Goal: Task Accomplishment & Management: Manage account settings

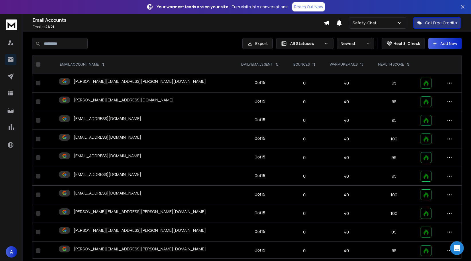
click at [108, 82] on p "[PERSON_NAME][EMAIL_ADDRESS][PERSON_NAME][DOMAIN_NAME]" at bounding box center [140, 81] width 132 height 6
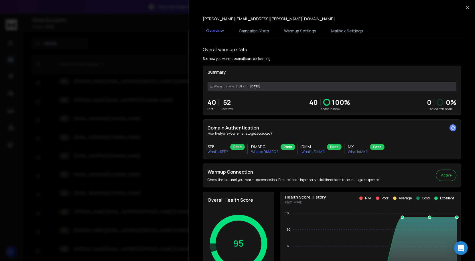
click at [293, 28] on button "Warmup Settings" at bounding box center [300, 31] width 39 height 13
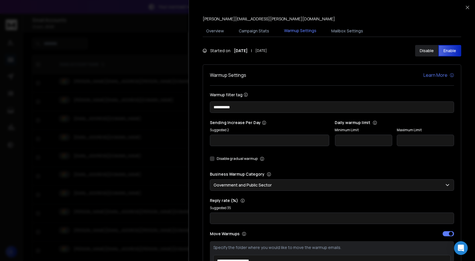
click at [254, 26] on button "Campaign Stats" at bounding box center [253, 31] width 37 height 13
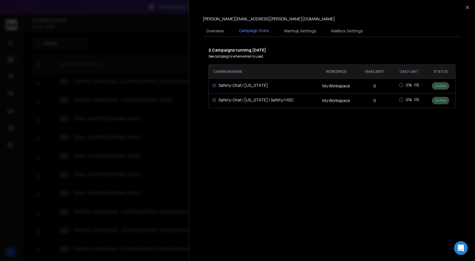
click at [344, 30] on button "Mailbox Settings" at bounding box center [347, 31] width 39 height 13
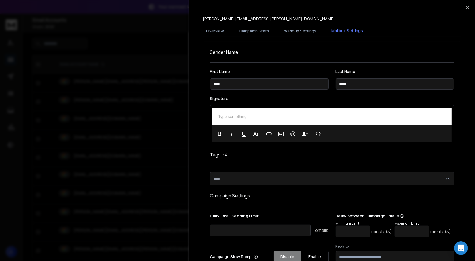
click at [216, 29] on button "Overview" at bounding box center [215, 31] width 25 height 13
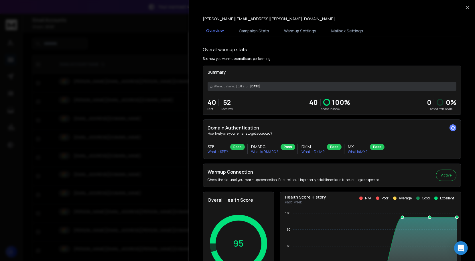
click at [153, 62] on div at bounding box center [237, 130] width 475 height 261
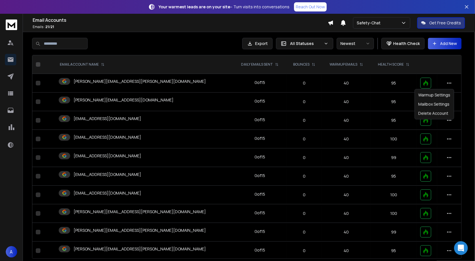
click at [447, 85] on icon at bounding box center [449, 82] width 5 height 5
click at [233, 86] on td "0 of 15" at bounding box center [259, 81] width 53 height 15
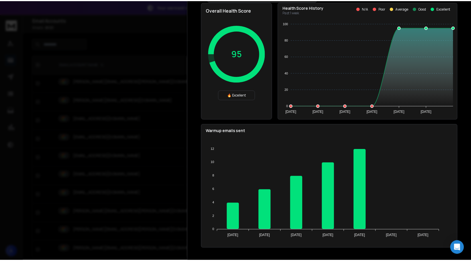
scroll to position [192, 0]
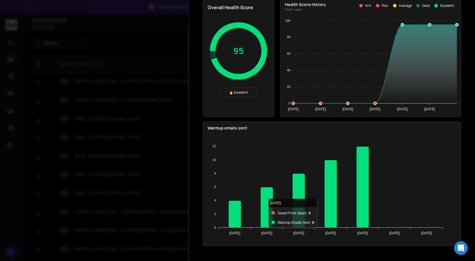
click at [167, 135] on div at bounding box center [237, 130] width 475 height 261
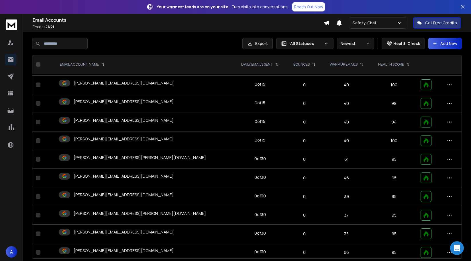
scroll to position [208, 0]
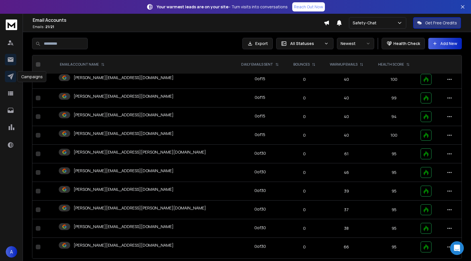
click at [8, 76] on icon at bounding box center [10, 76] width 7 height 7
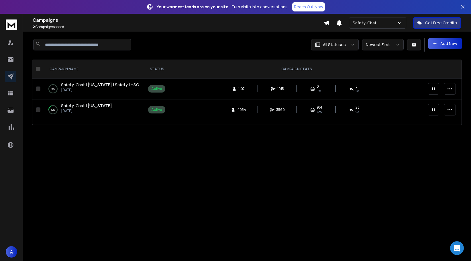
click at [103, 86] on span "Safety-Chat | [US_STATE] | Safety | HSC" at bounding box center [100, 84] width 78 height 5
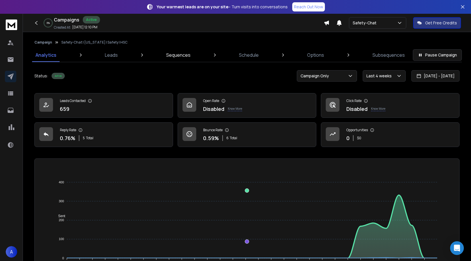
click at [174, 54] on p "Sequences" at bounding box center [178, 55] width 24 height 7
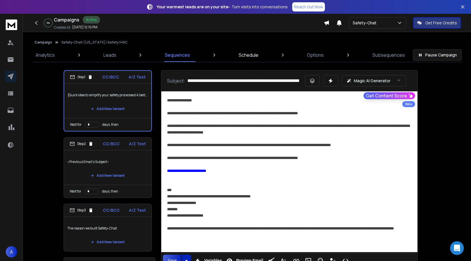
click at [254, 55] on p "Schedule" at bounding box center [249, 55] width 20 height 7
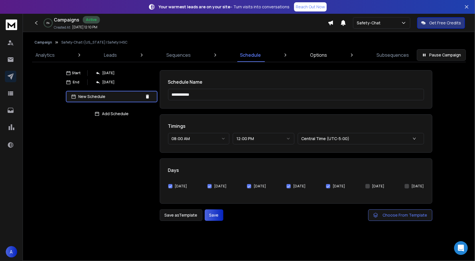
click at [318, 56] on p "Options" at bounding box center [318, 55] width 17 height 7
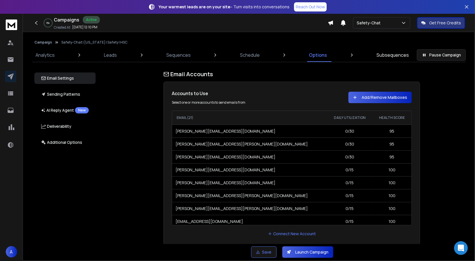
click at [380, 55] on p "Subsequences" at bounding box center [393, 55] width 32 height 7
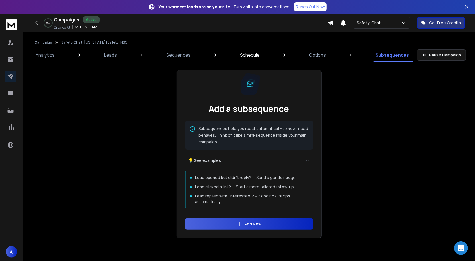
click at [254, 53] on p "Schedule" at bounding box center [250, 55] width 20 height 7
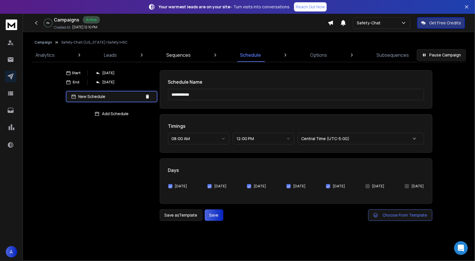
click at [182, 56] on p "Sequences" at bounding box center [178, 55] width 24 height 7
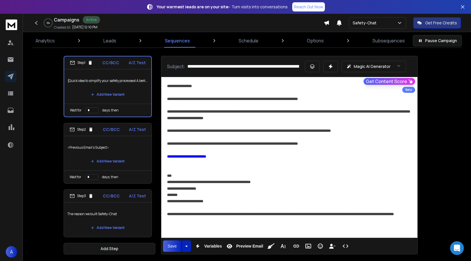
scroll to position [15, 0]
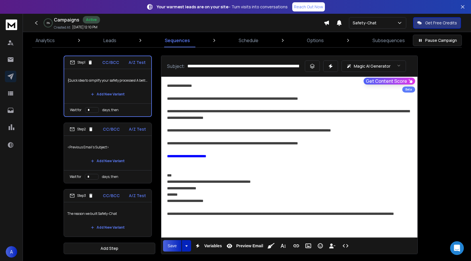
click at [125, 144] on p "<Previous Email's Subject>" at bounding box center [107, 147] width 81 height 16
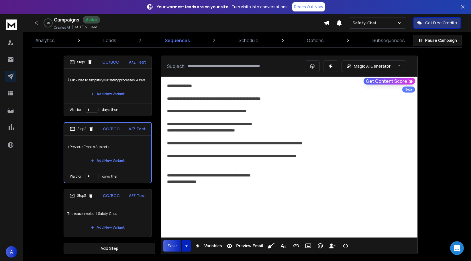
click at [127, 199] on div "Step 3 CC/BCC A/Z Test" at bounding box center [108, 195] width 88 height 13
type input "**********"
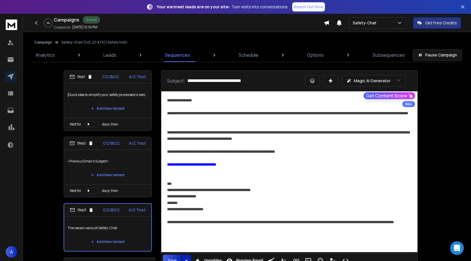
scroll to position [0, 0]
